Goal: Find specific page/section: Find specific page/section

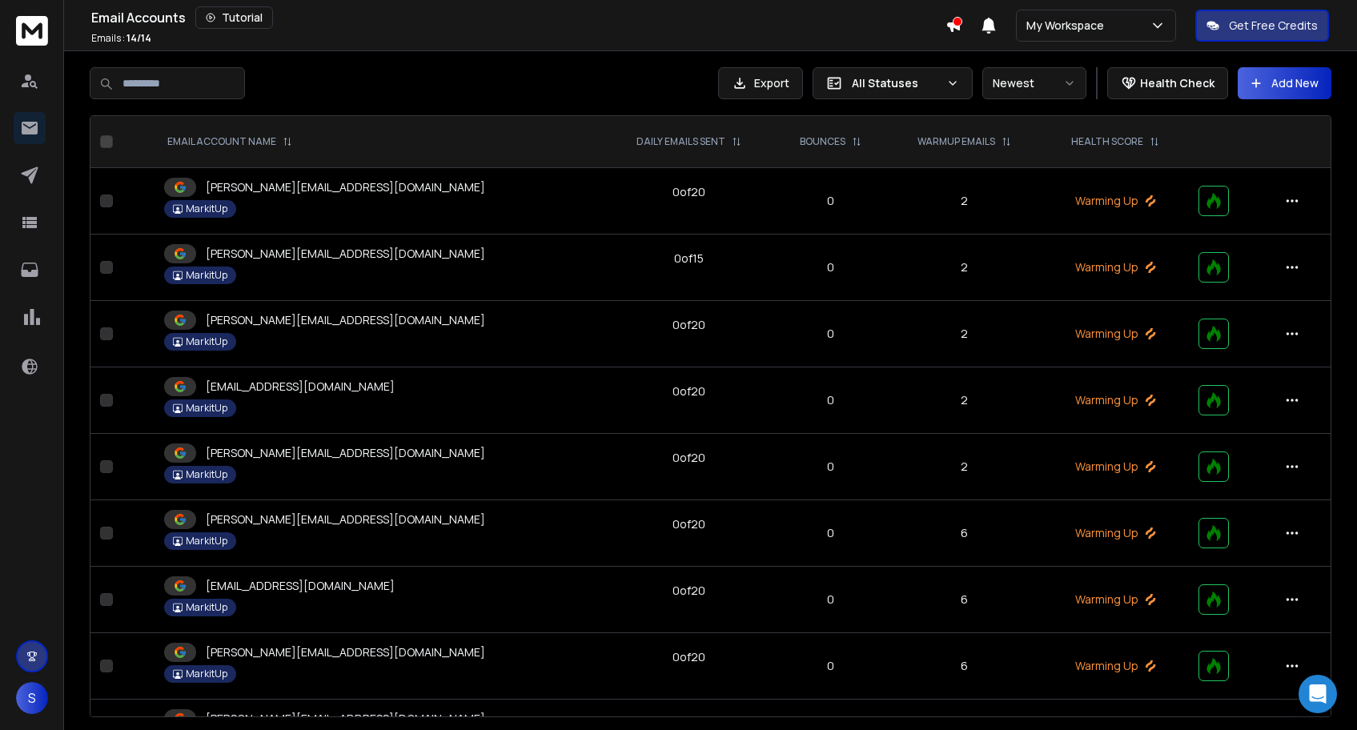
click at [477, 74] on div at bounding box center [399, 83] width 619 height 32
click at [25, 163] on link at bounding box center [30, 175] width 32 height 32
